Goal: Navigation & Orientation: Find specific page/section

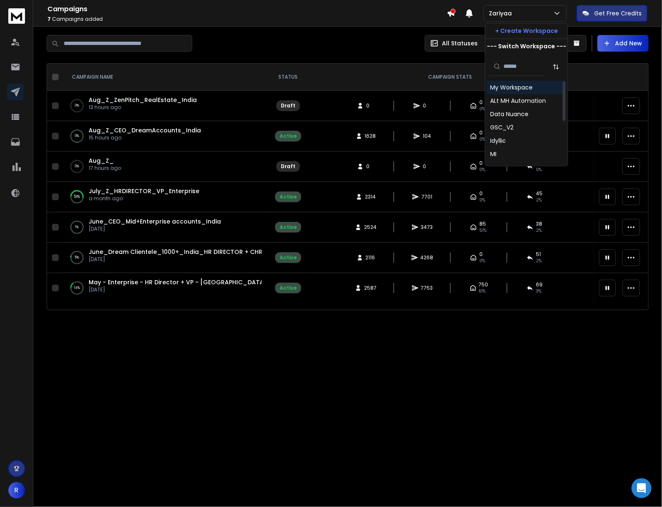
click at [507, 87] on div "My Workspace" at bounding box center [511, 88] width 42 height 8
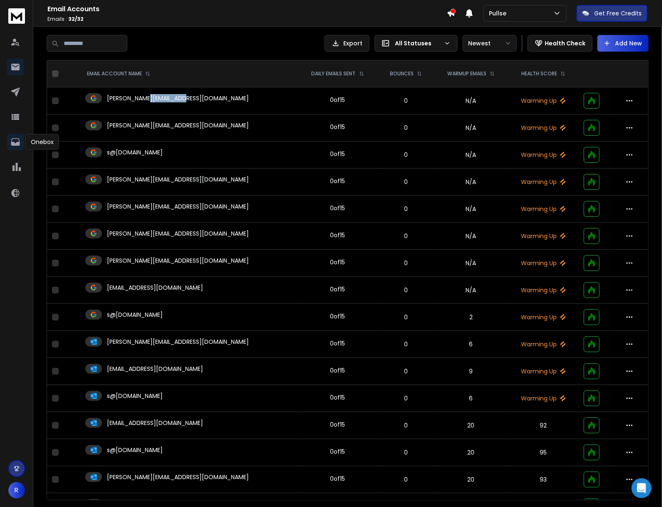
click at [8, 148] on link at bounding box center [15, 142] width 17 height 17
